Goal: Check status

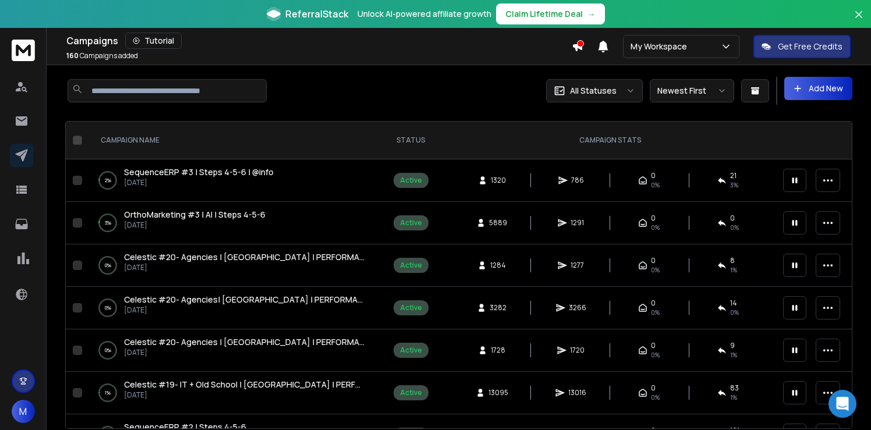
click at [176, 94] on input at bounding box center [167, 90] width 199 height 23
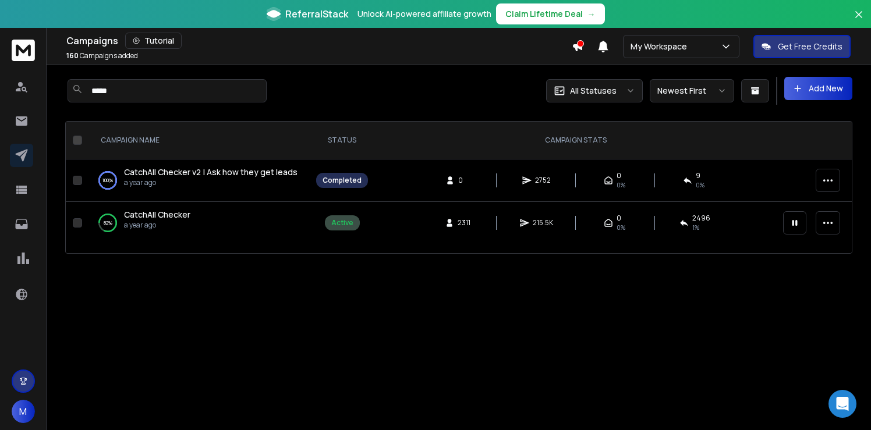
type input "*****"
click at [175, 212] on span "CatchAll Checker" at bounding box center [157, 214] width 66 height 11
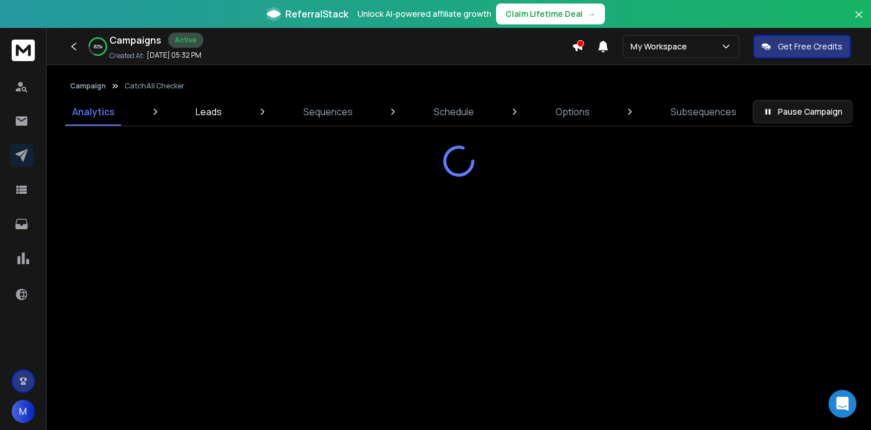
click at [207, 116] on p "Leads" at bounding box center [209, 112] width 26 height 14
